Goal: Task Accomplishment & Management: Use online tool/utility

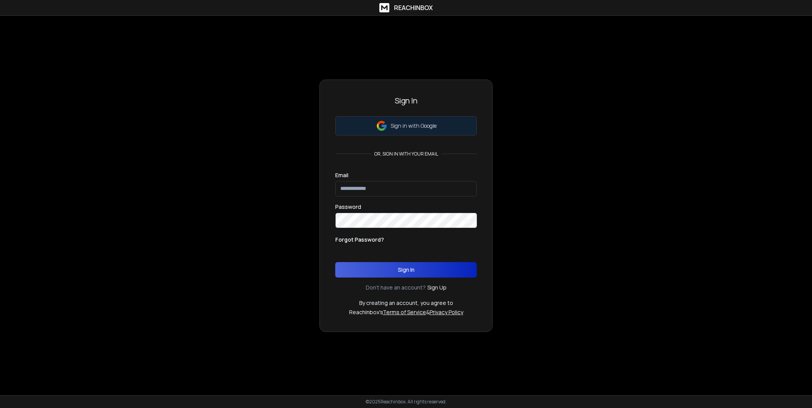
click at [383, 123] on icon at bounding box center [381, 123] width 8 height 4
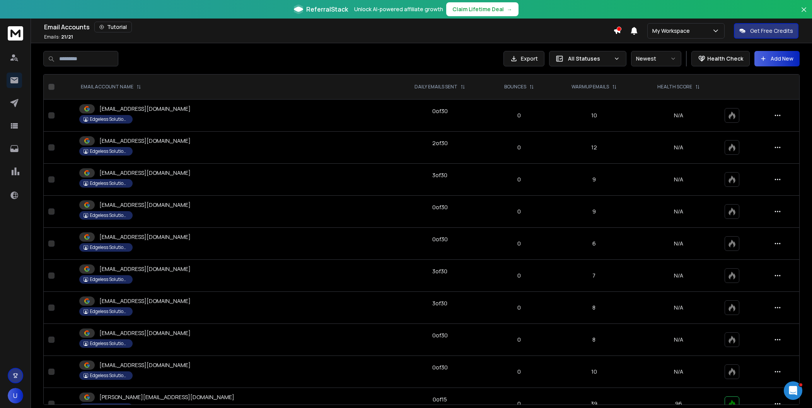
click at [28, 106] on div "U" at bounding box center [15, 215] width 31 height 393
click at [16, 104] on icon at bounding box center [14, 103] width 8 height 8
